Goal: Check status

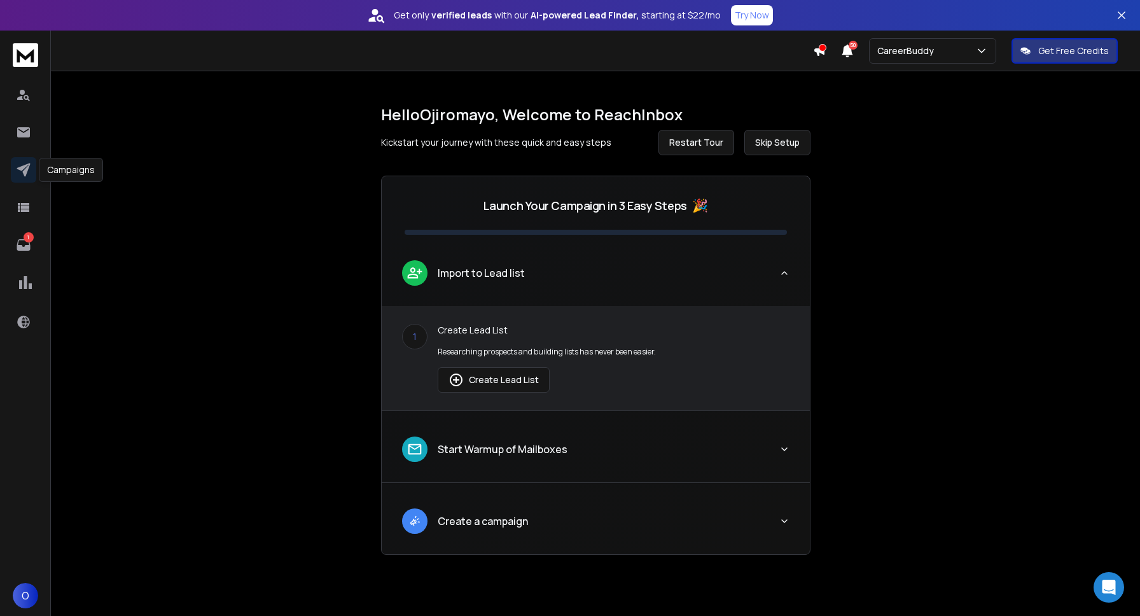
click at [15, 165] on link at bounding box center [23, 169] width 25 height 25
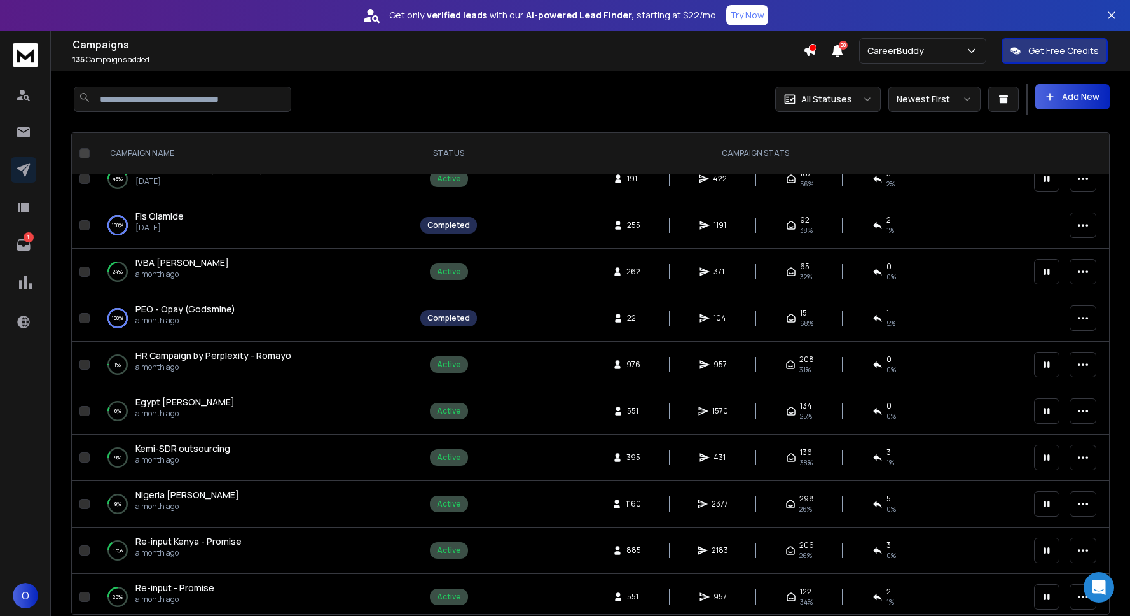
scroll to position [414, 0]
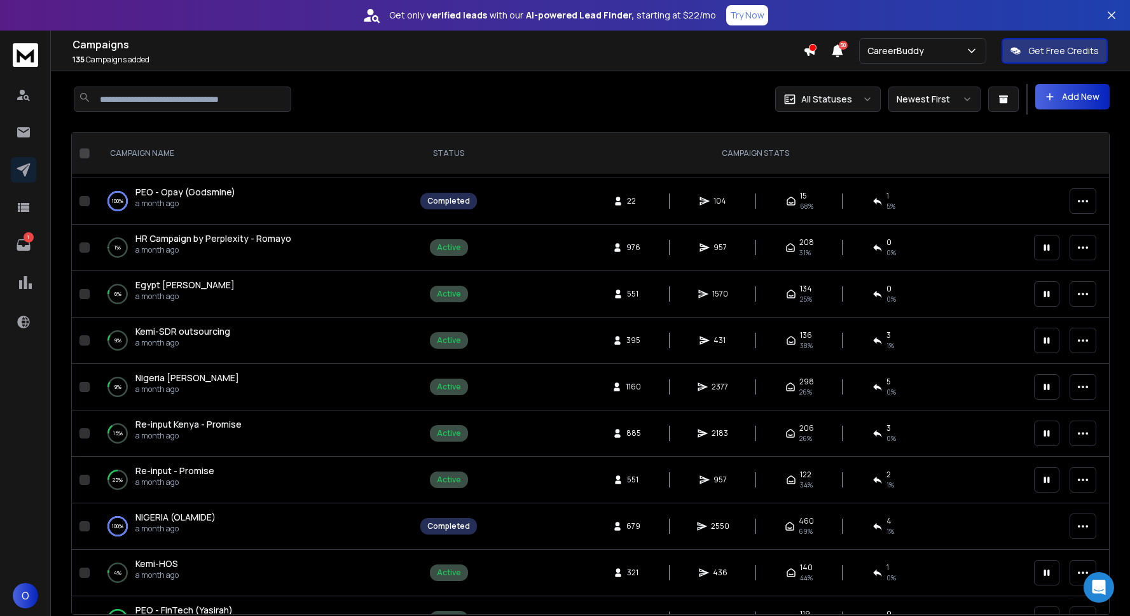
click at [208, 240] on span "HR Campaign by Perplexity - Romayo" at bounding box center [214, 238] width 156 height 12
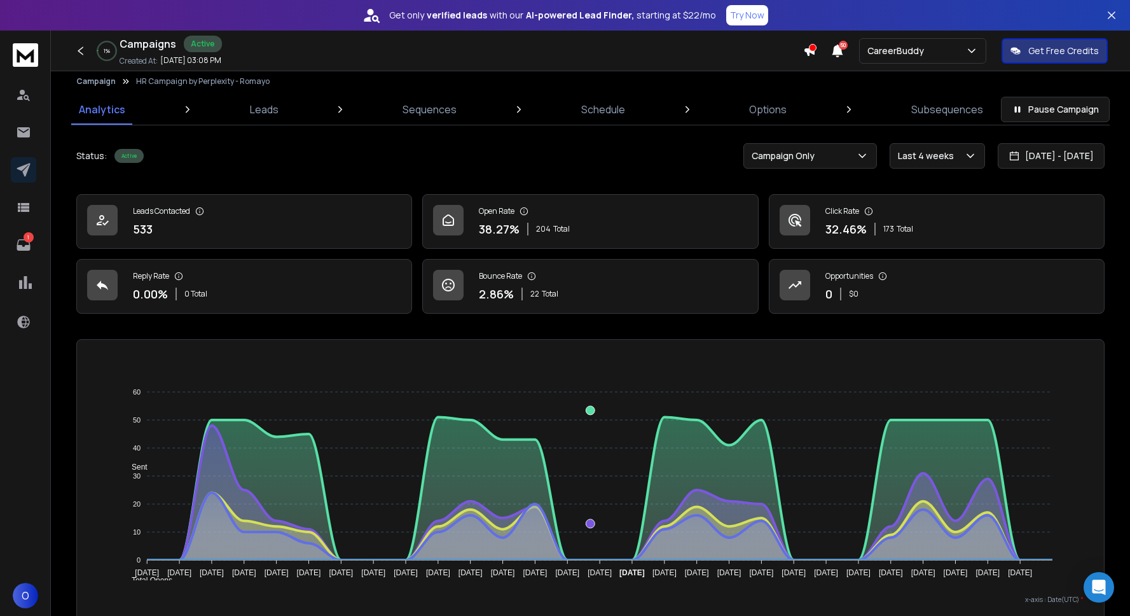
scroll to position [10, 0]
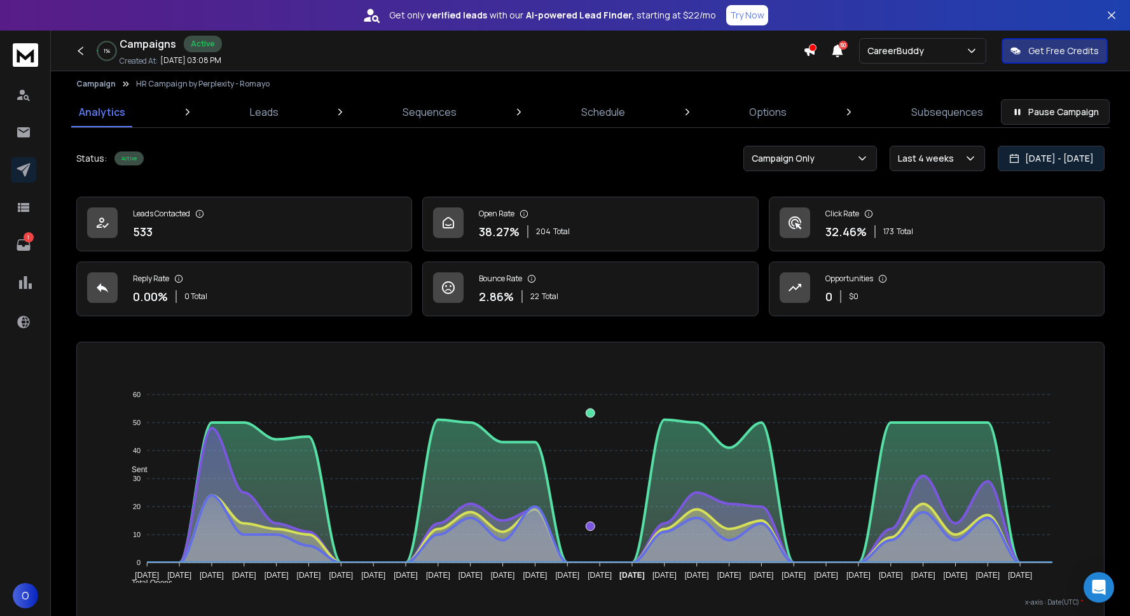
click at [1081, 158] on button "[DATE] - [DATE]" at bounding box center [1051, 158] width 107 height 25
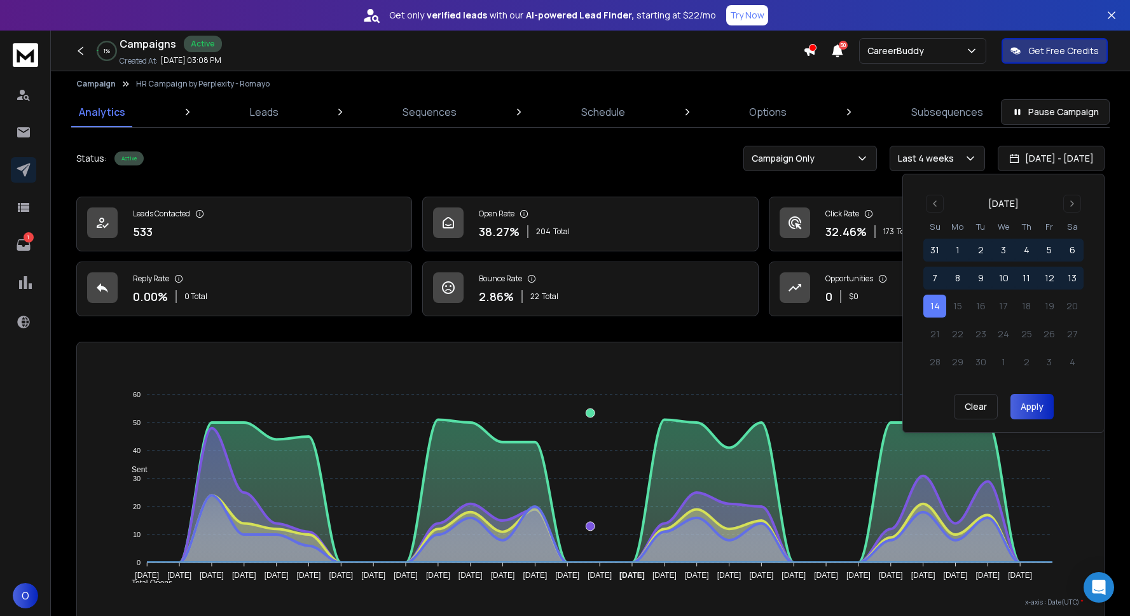
click at [1052, 279] on button "12" at bounding box center [1049, 278] width 23 height 23
click at [1068, 242] on button "6" at bounding box center [1072, 250] width 23 height 23
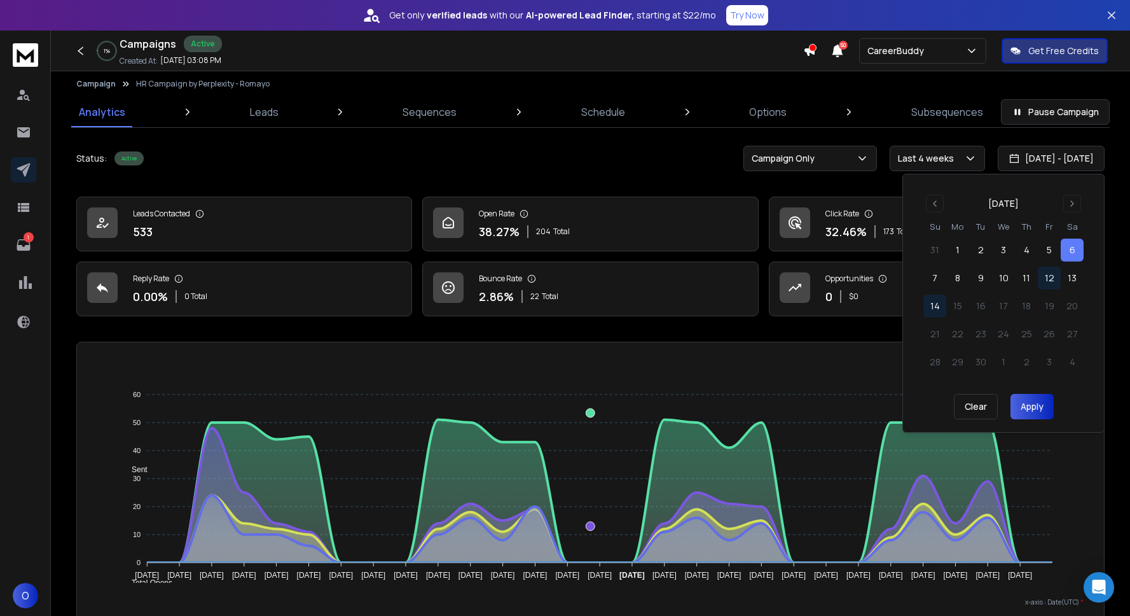
click at [1057, 278] on button "12" at bounding box center [1049, 278] width 23 height 23
click at [1033, 397] on button "Apply" at bounding box center [1032, 406] width 43 height 25
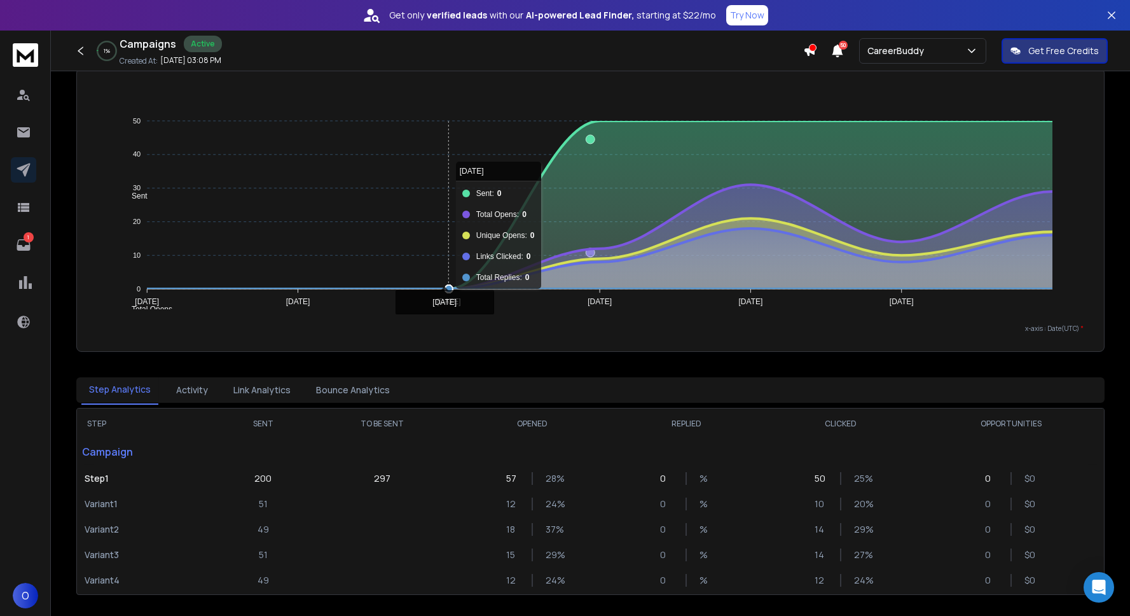
scroll to position [286, 0]
